Goal: Task Accomplishment & Management: Use online tool/utility

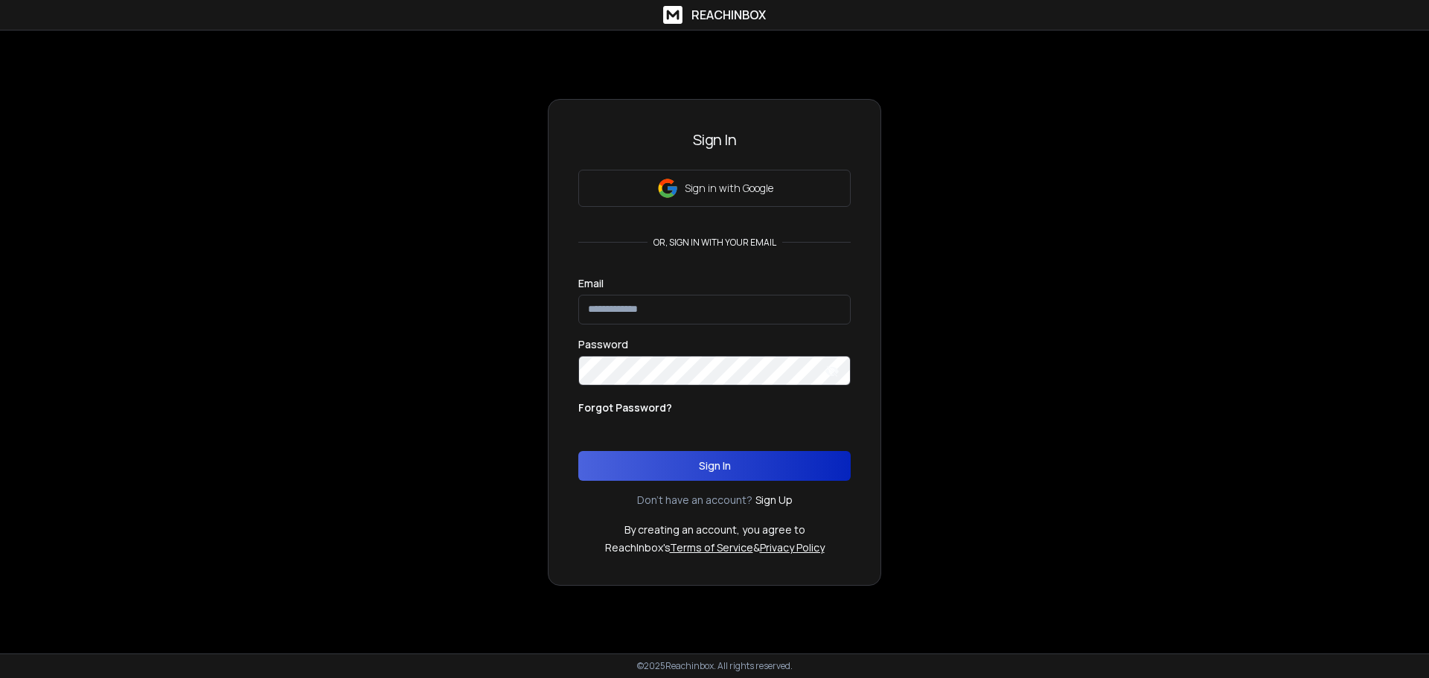
click at [986, 339] on div "Welcome to ReachInbox 10x your leads, meetings and deals. Sign In Sign in with …" at bounding box center [714, 342] width 1429 height 564
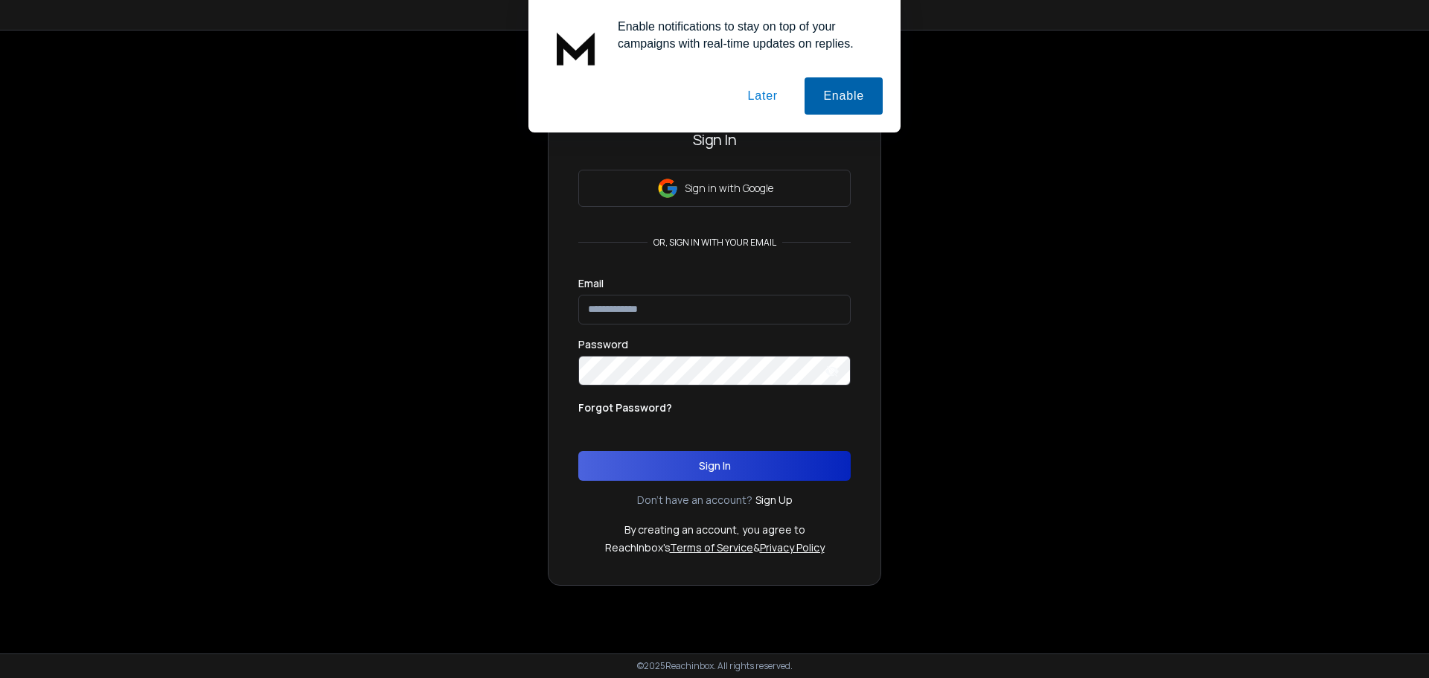
click at [862, 101] on button "Enable" at bounding box center [844, 95] width 78 height 37
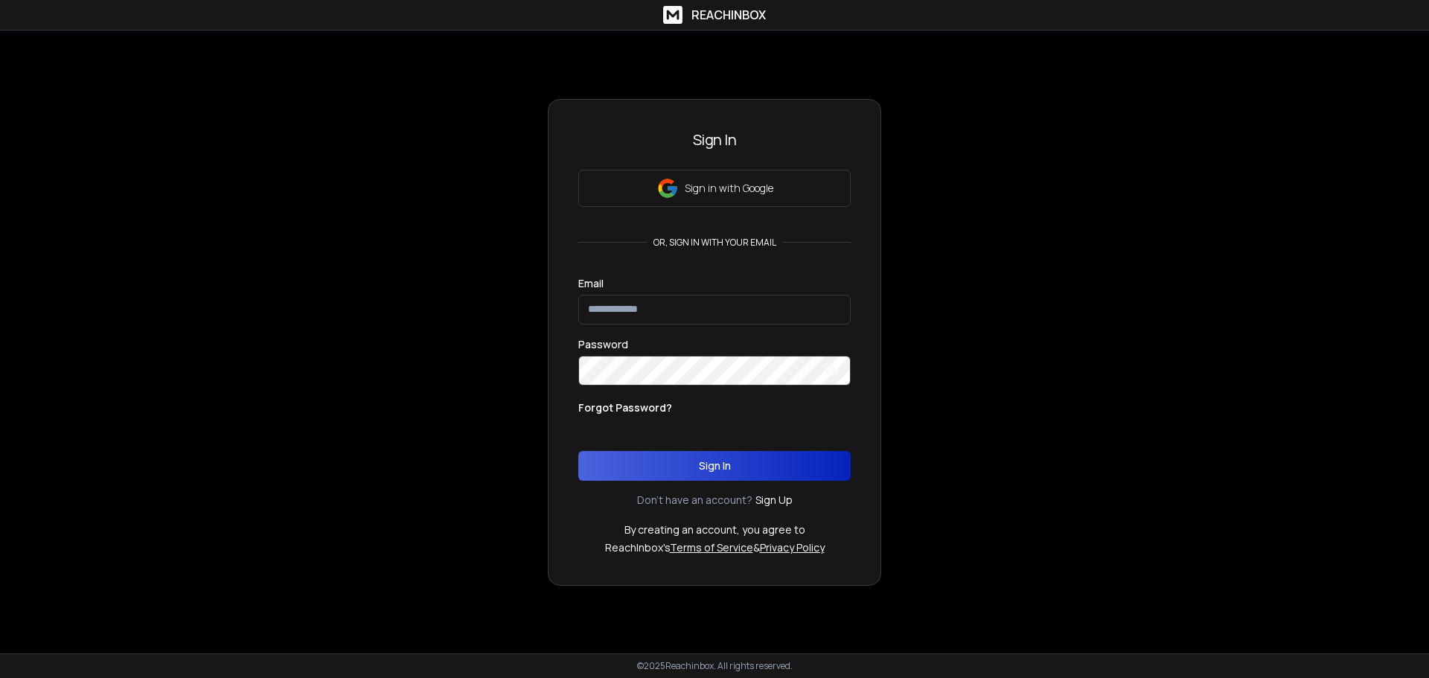
click at [672, 307] on input "email" at bounding box center [714, 310] width 272 height 30
type input "**********"
click at [687, 472] on button "Sign In" at bounding box center [714, 466] width 272 height 30
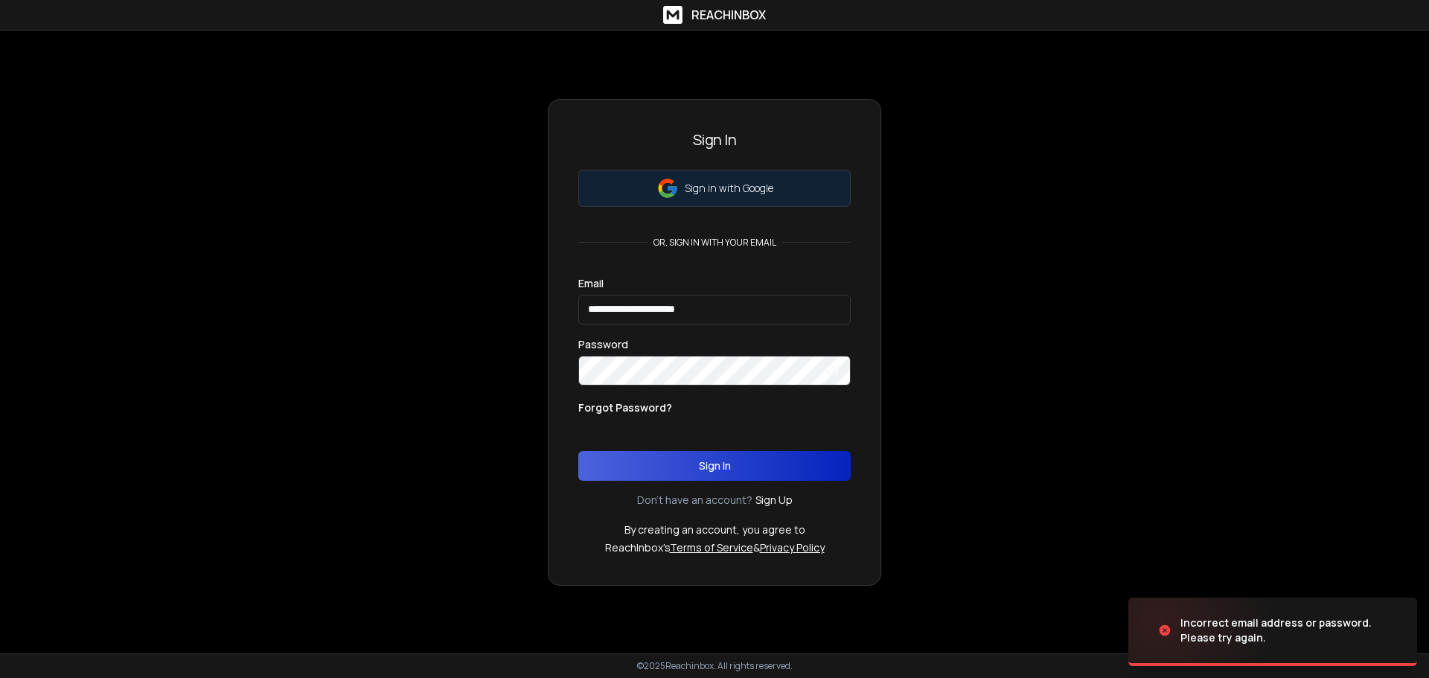
click at [701, 186] on p "Sign in with Google" at bounding box center [729, 188] width 89 height 15
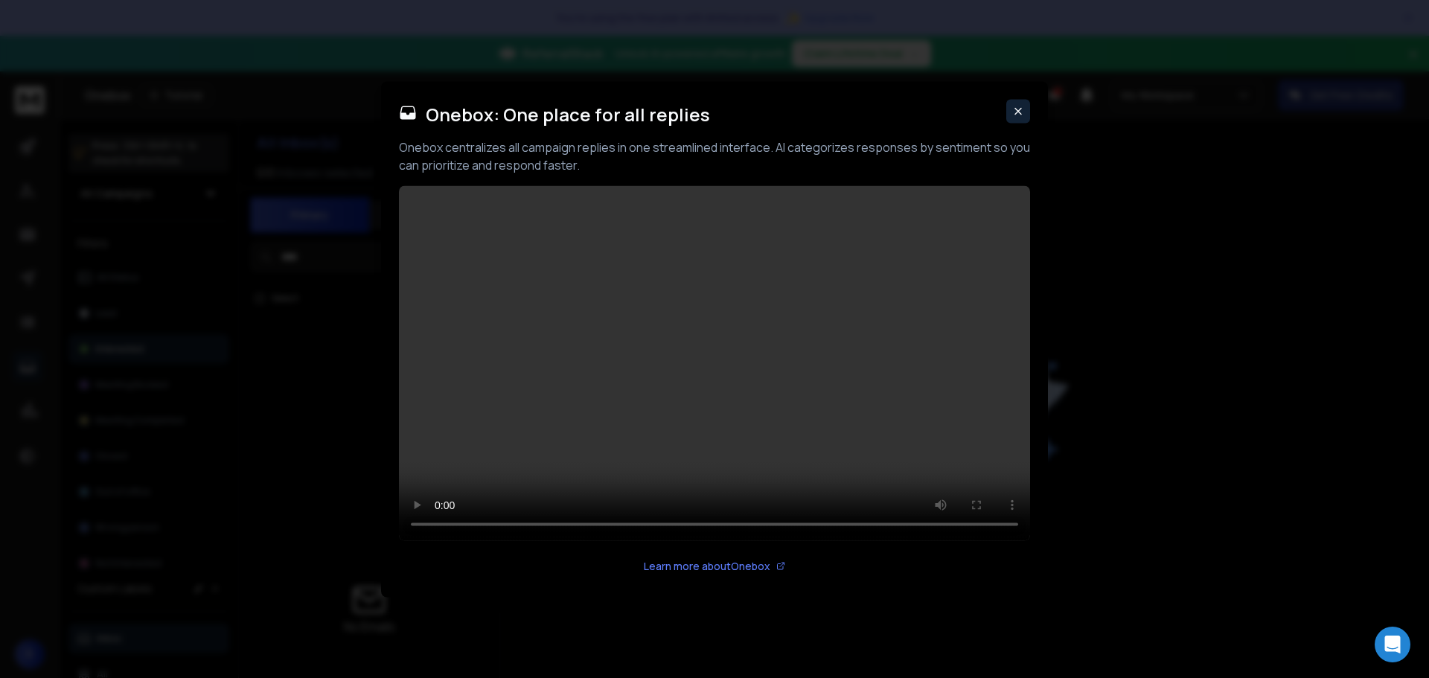
click at [1014, 103] on button at bounding box center [1019, 111] width 24 height 24
